Goal: Communication & Community: Answer question/provide support

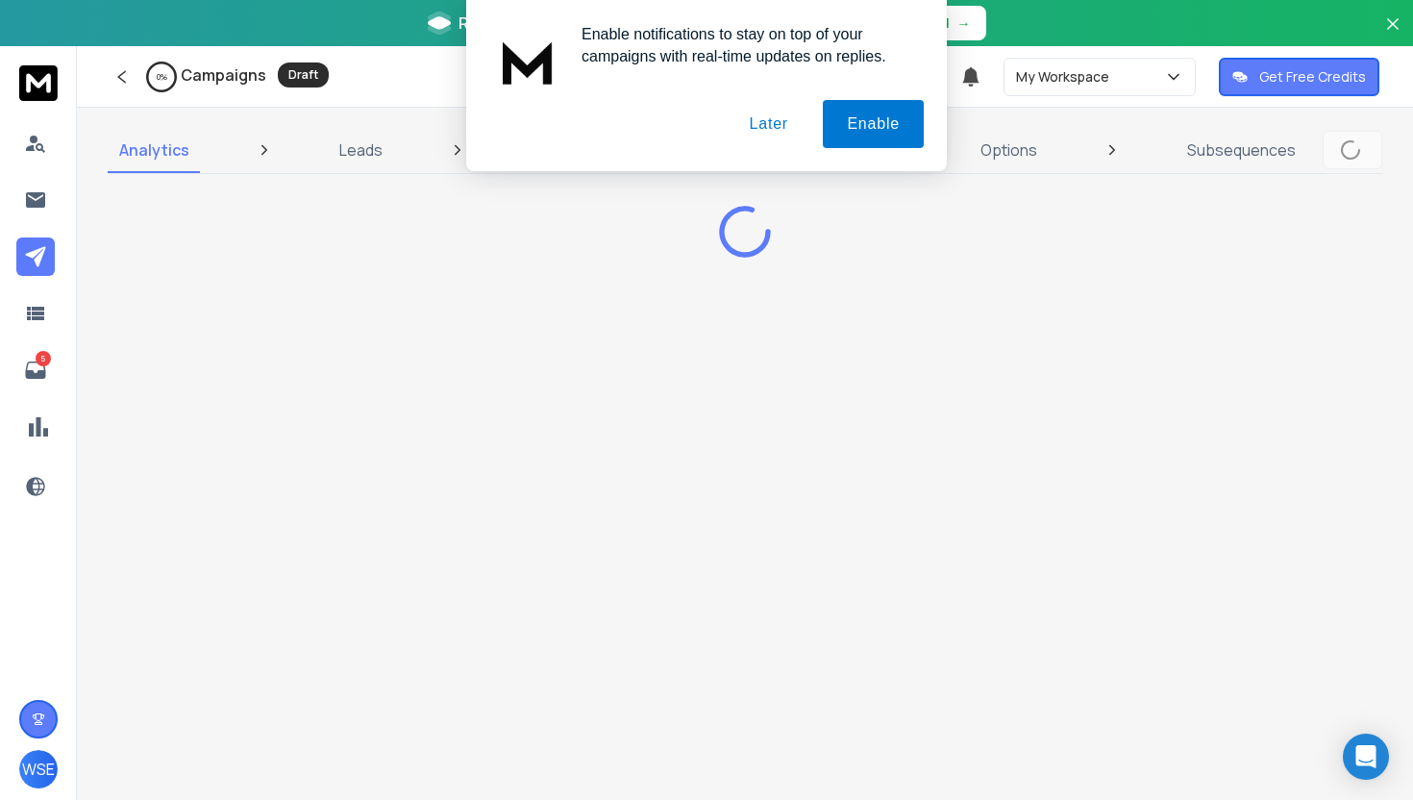
click at [770, 126] on button "Later" at bounding box center [768, 124] width 86 height 48
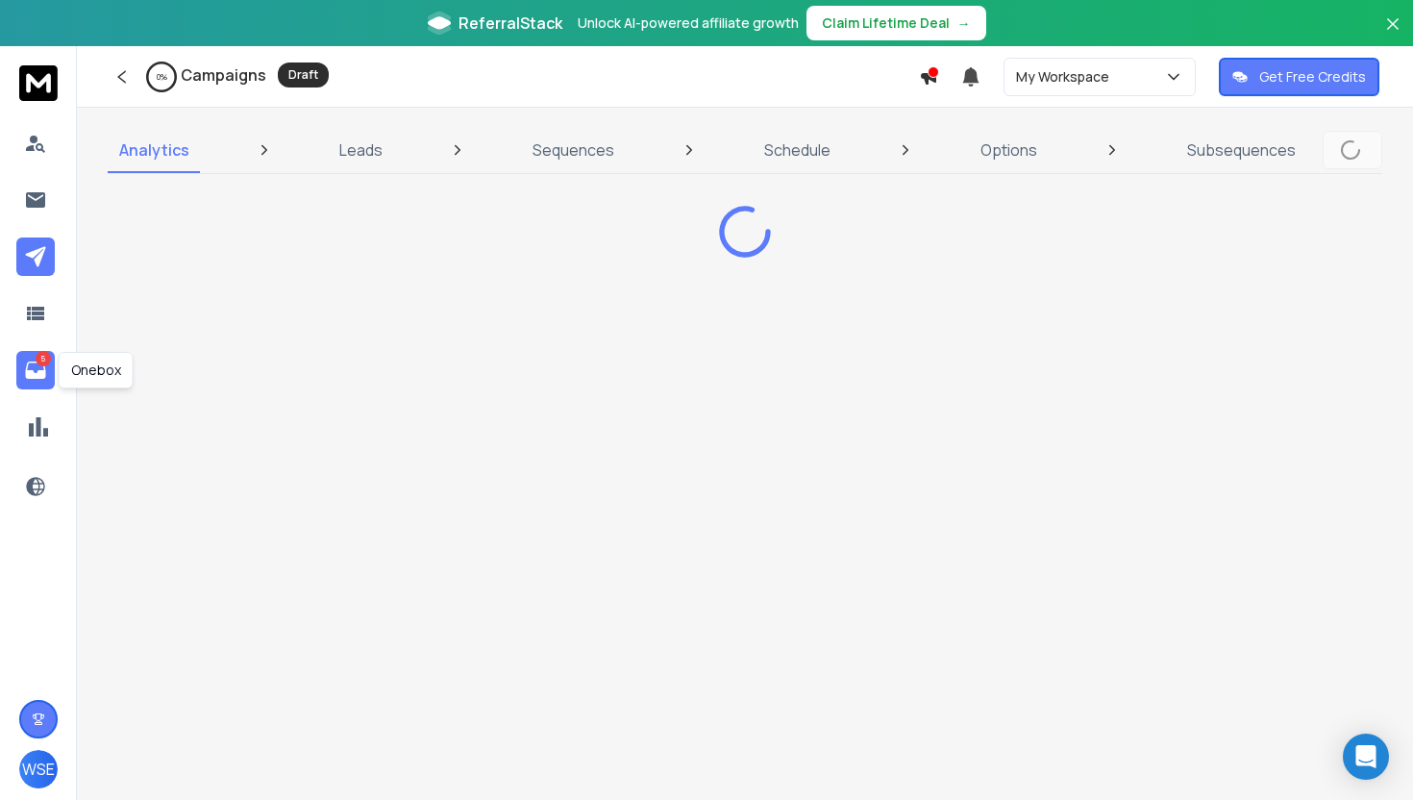
click at [44, 382] on link "5" at bounding box center [35, 370] width 38 height 38
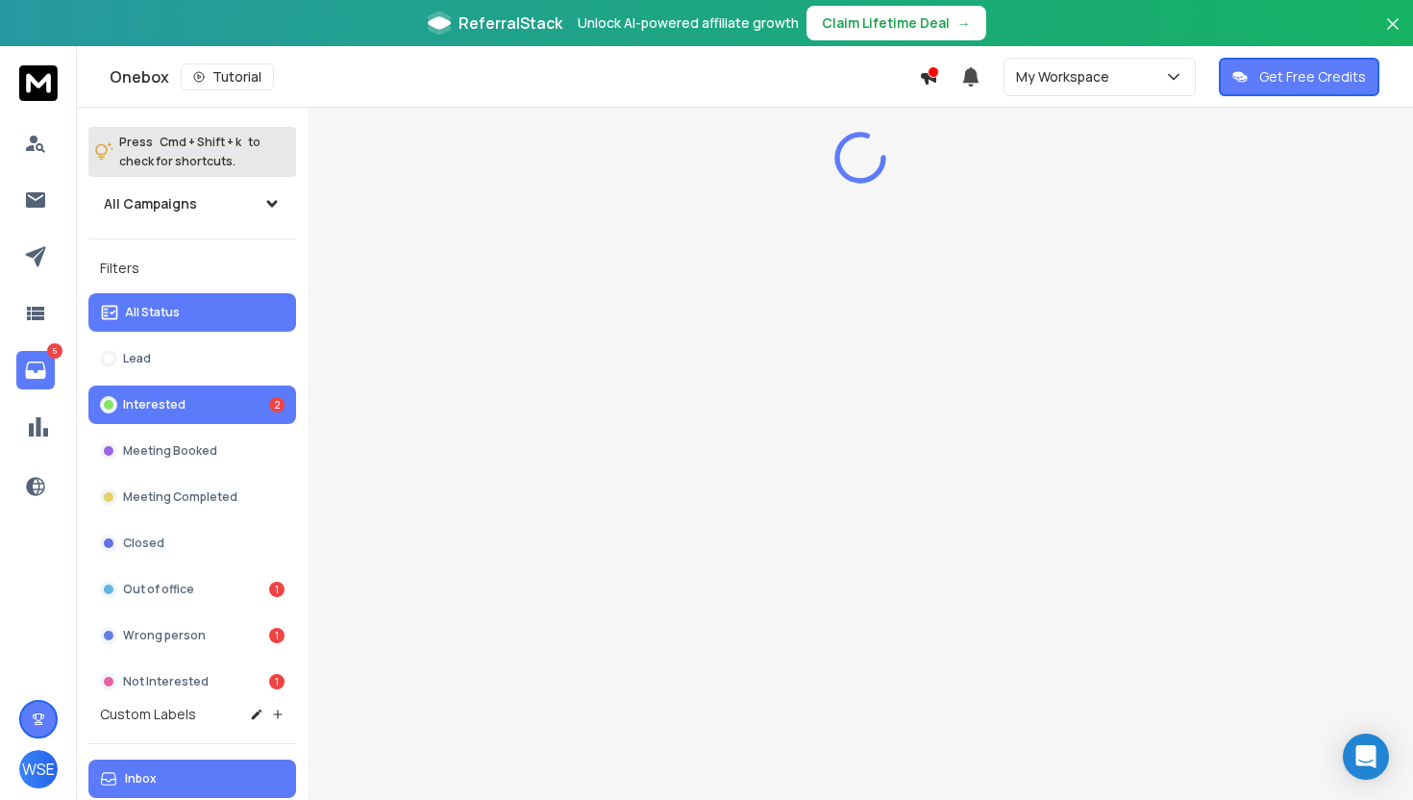
click at [159, 417] on button "Interested 2" at bounding box center [192, 404] width 208 height 38
click at [220, 397] on button "Interested 2" at bounding box center [192, 404] width 208 height 38
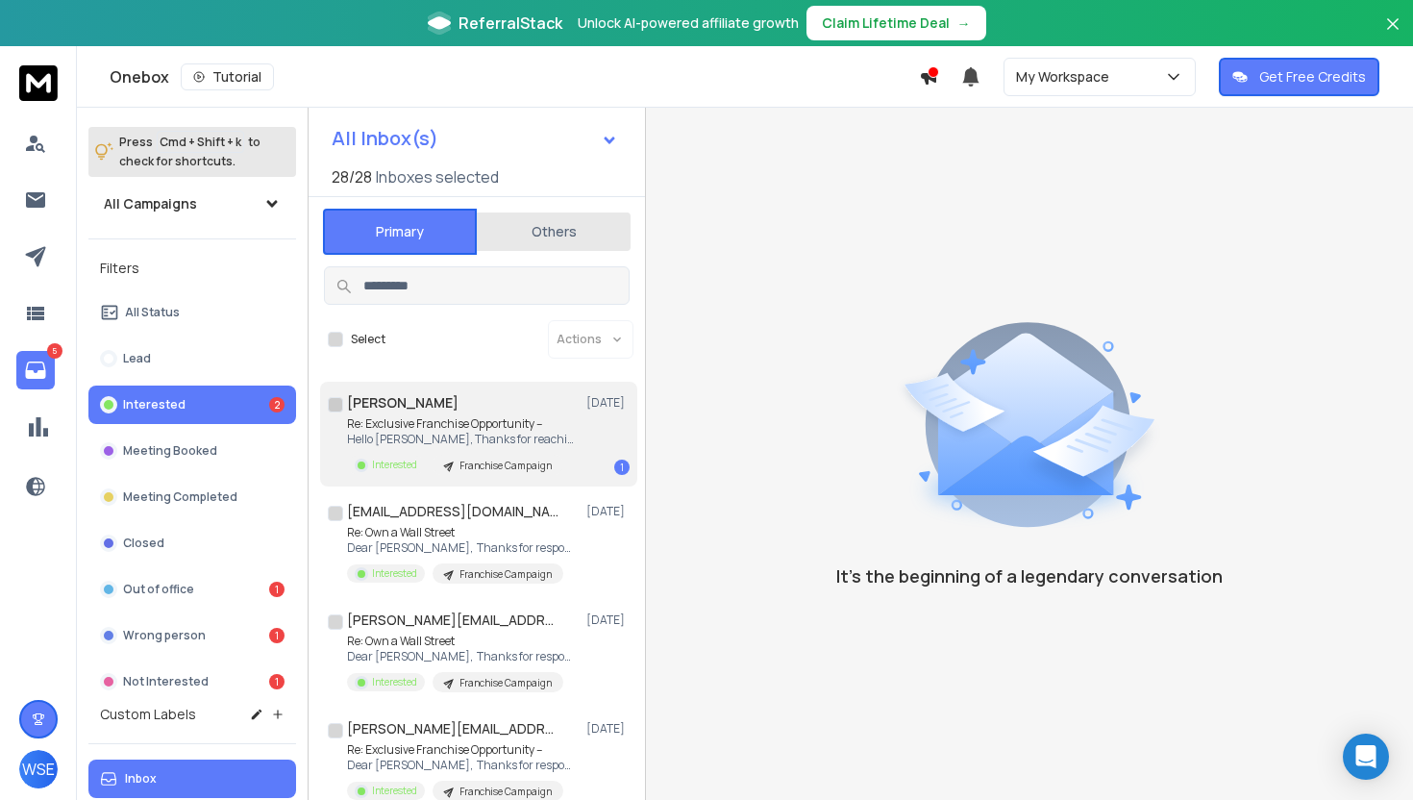
click at [429, 414] on div "[PERSON_NAME] [DATE] Re: Exclusive Franchise Opportunity – Hello [PERSON_NAME],…" at bounding box center [488, 434] width 283 height 82
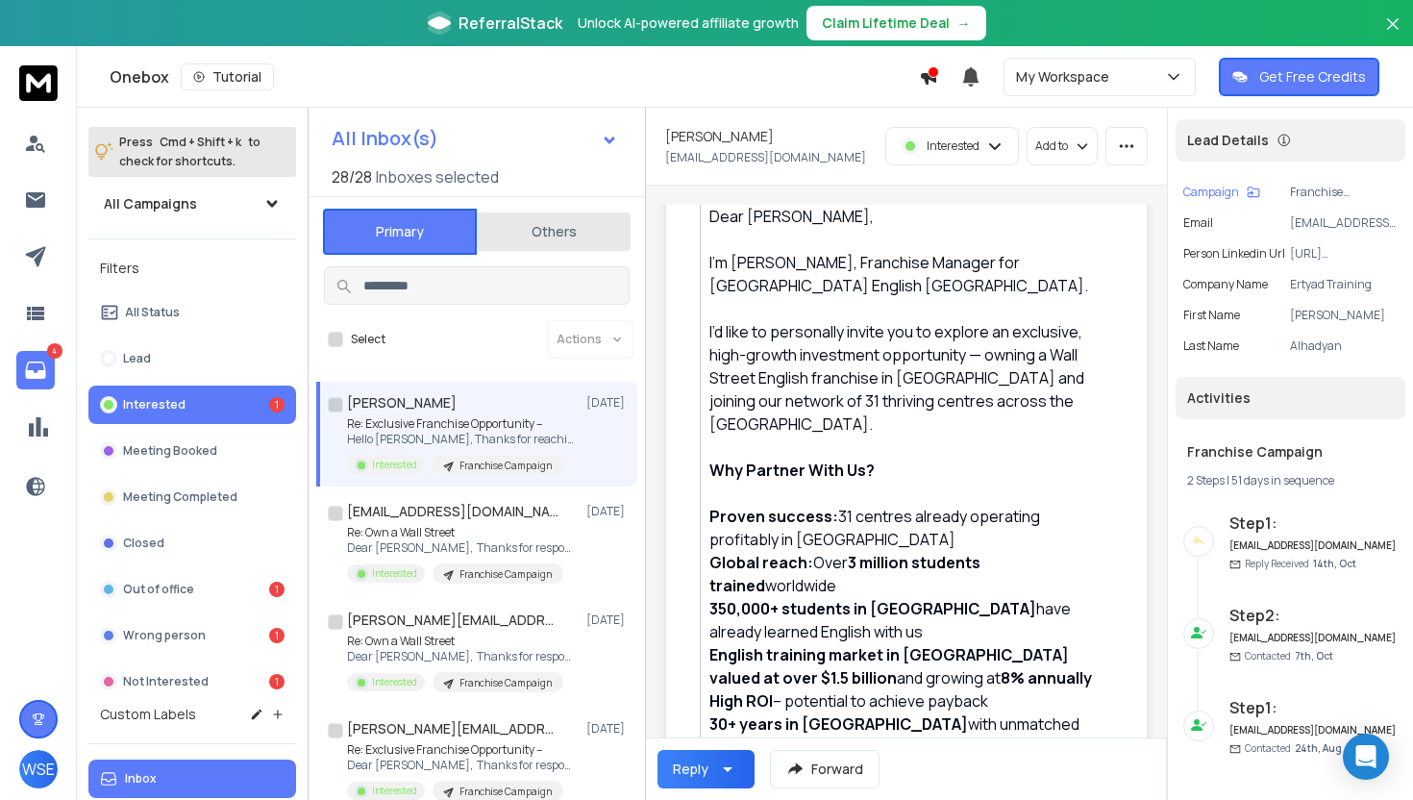
scroll to position [505, 0]
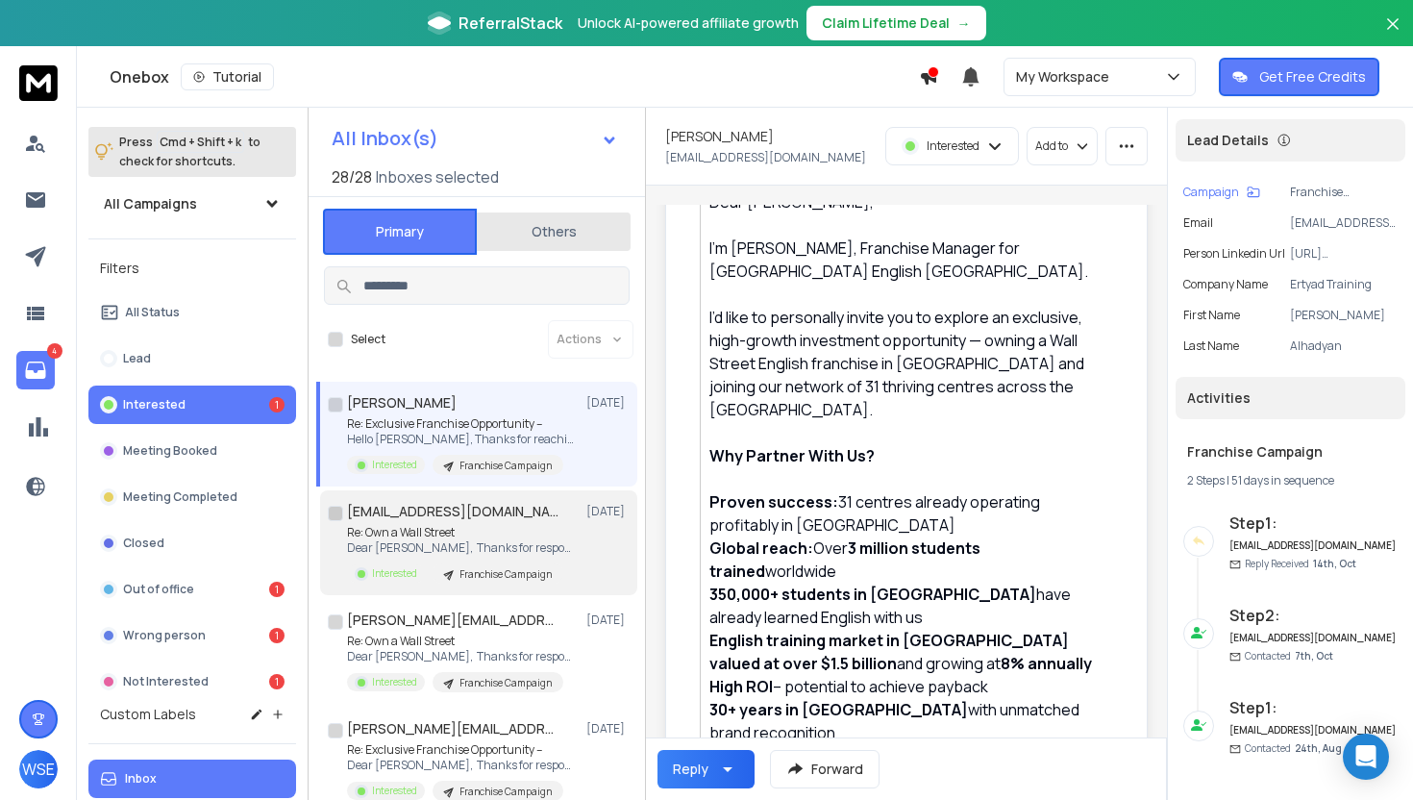
click at [502, 538] on p "Re: Own a Wall Street" at bounding box center [462, 532] width 231 height 15
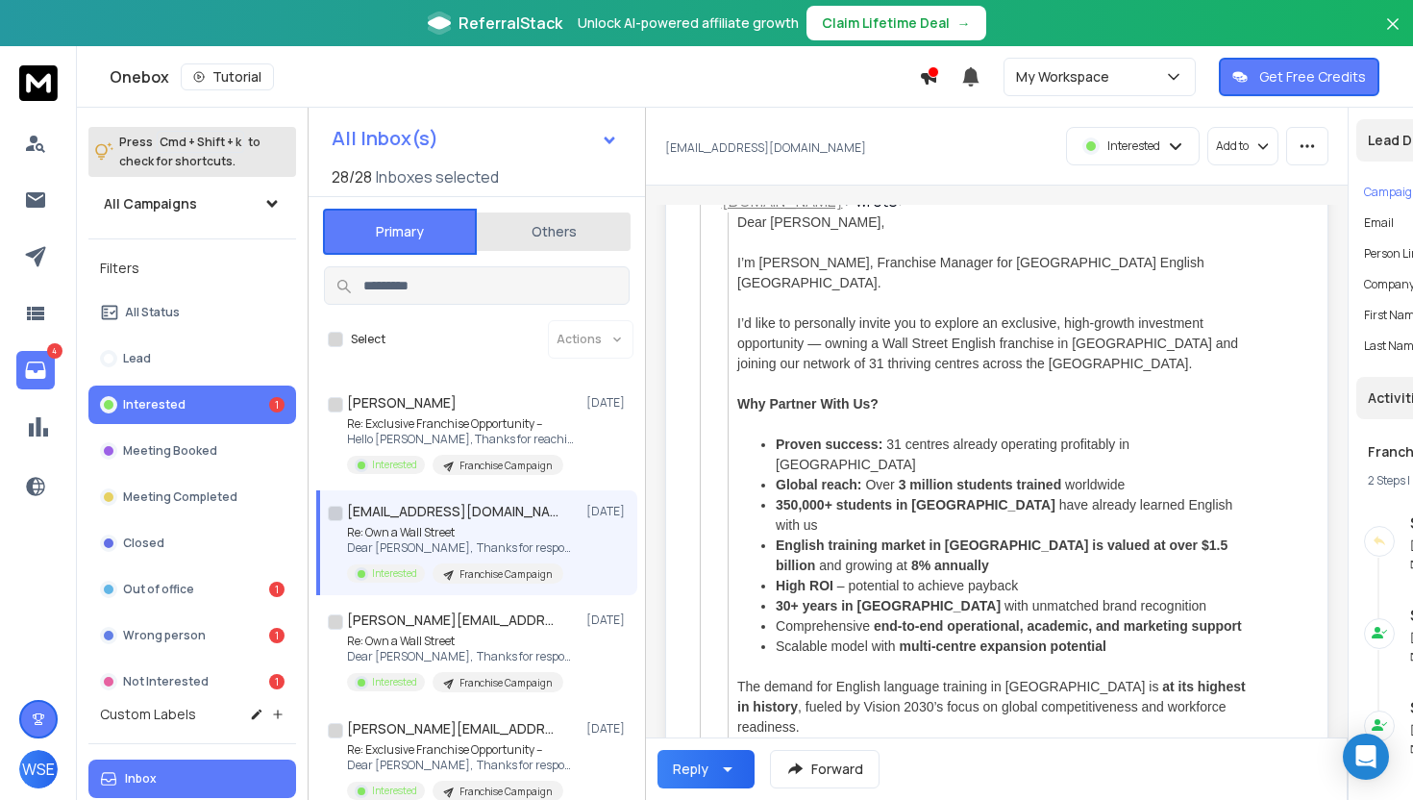
scroll to position [790, 0]
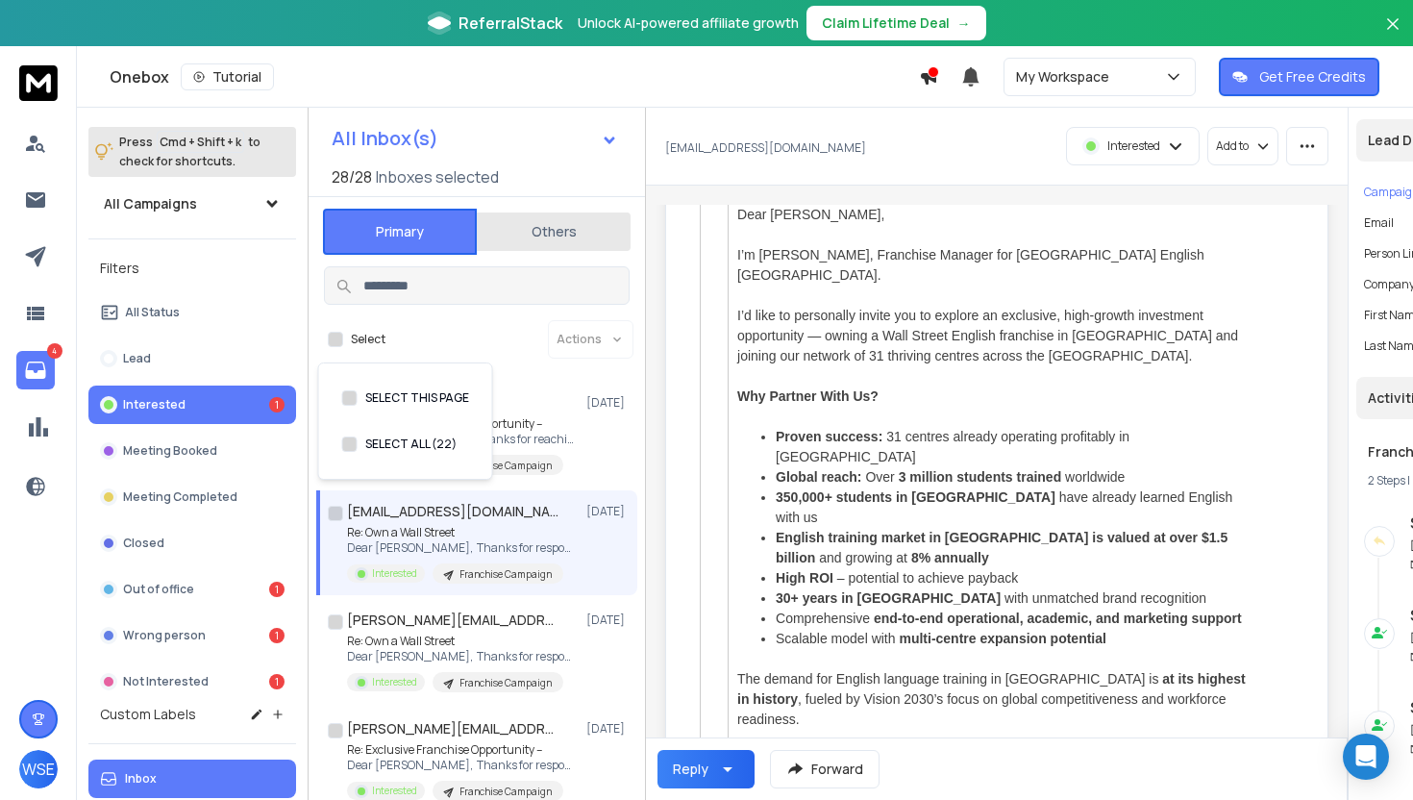
click at [379, 409] on div "SELECT THIS PAGE" at bounding box center [405, 398] width 127 height 38
click at [568, 438] on div "Re: Exclusive Franchise Opportunity – Hello [PERSON_NAME], Thanks for reaching …" at bounding box center [488, 445] width 283 height 59
